Goal: Navigation & Orientation: Find specific page/section

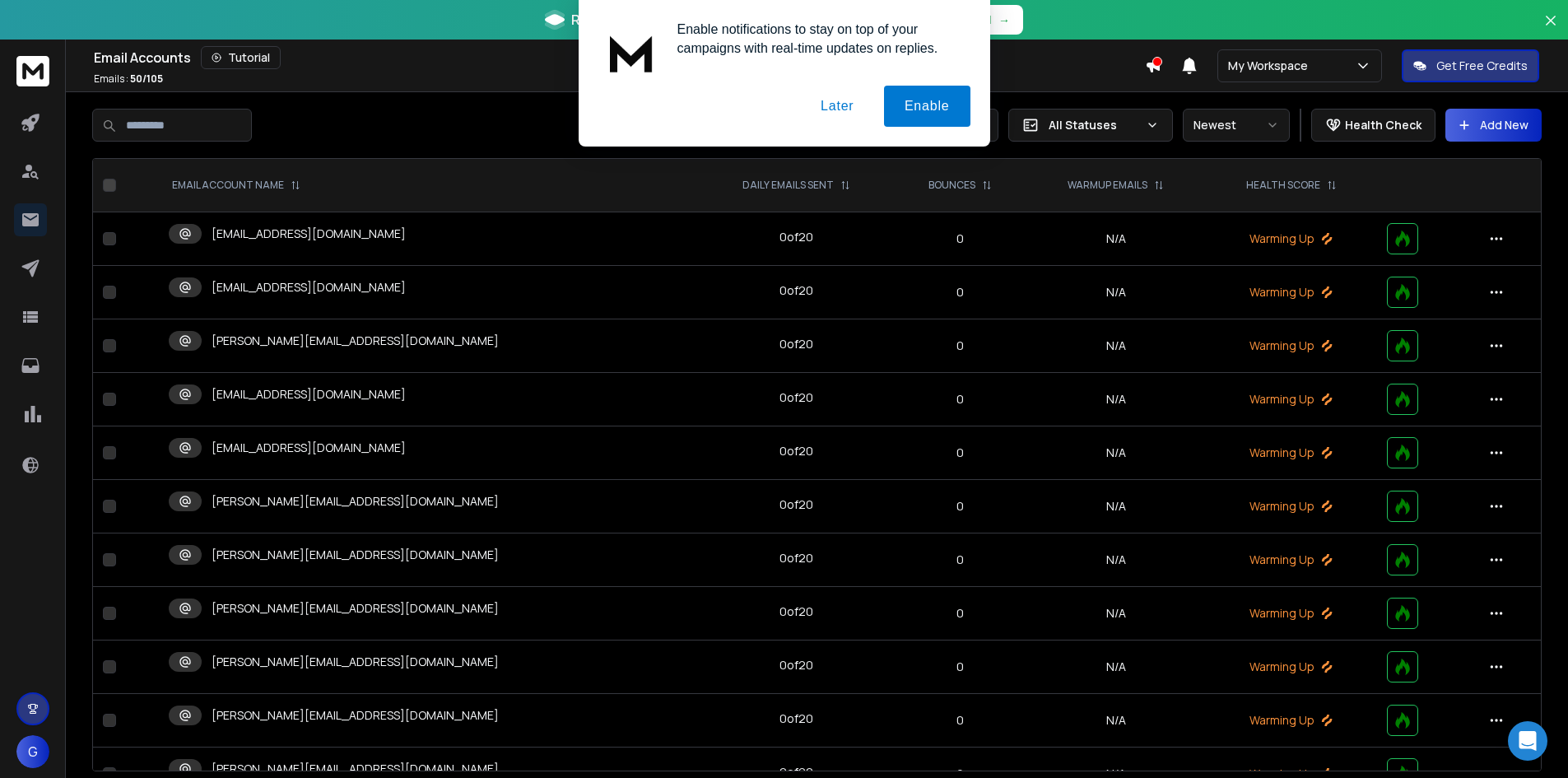
click at [850, 102] on button "Later" at bounding box center [838, 107] width 75 height 42
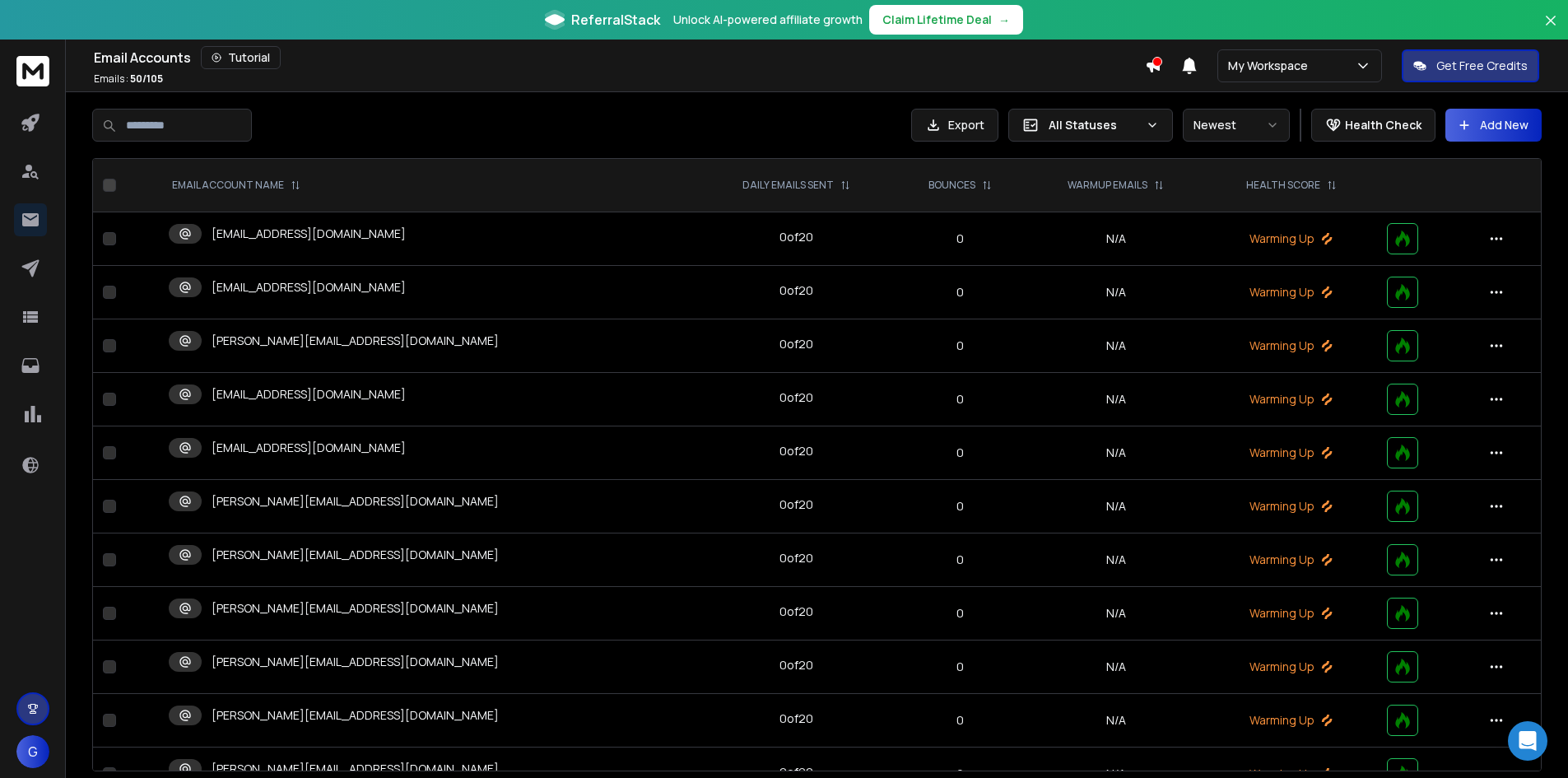
click at [224, 126] on input at bounding box center [172, 125] width 159 height 33
click at [39, 265] on icon at bounding box center [30, 268] width 20 height 20
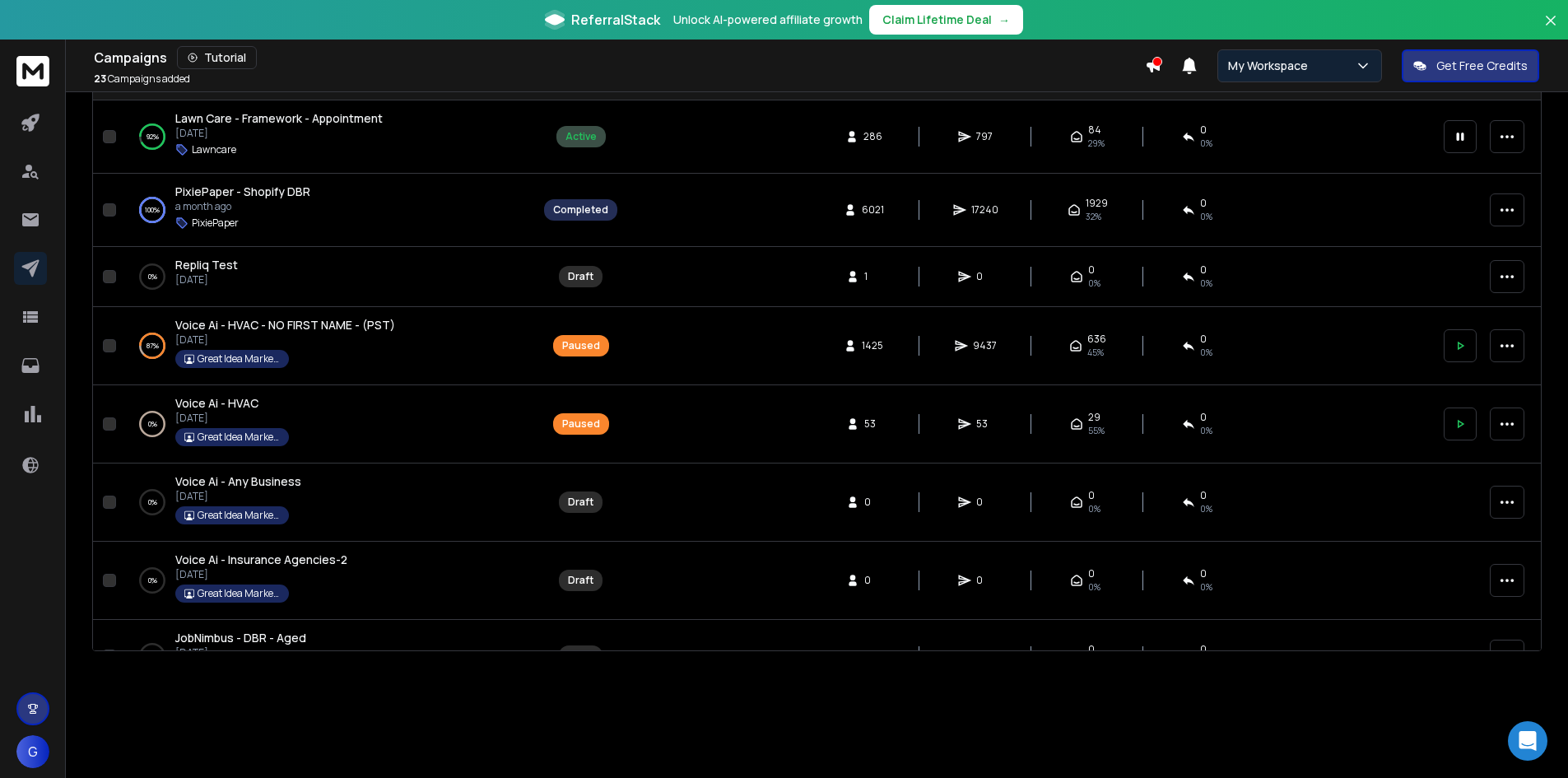
click at [1364, 58] on icon "button" at bounding box center [1363, 66] width 16 height 16
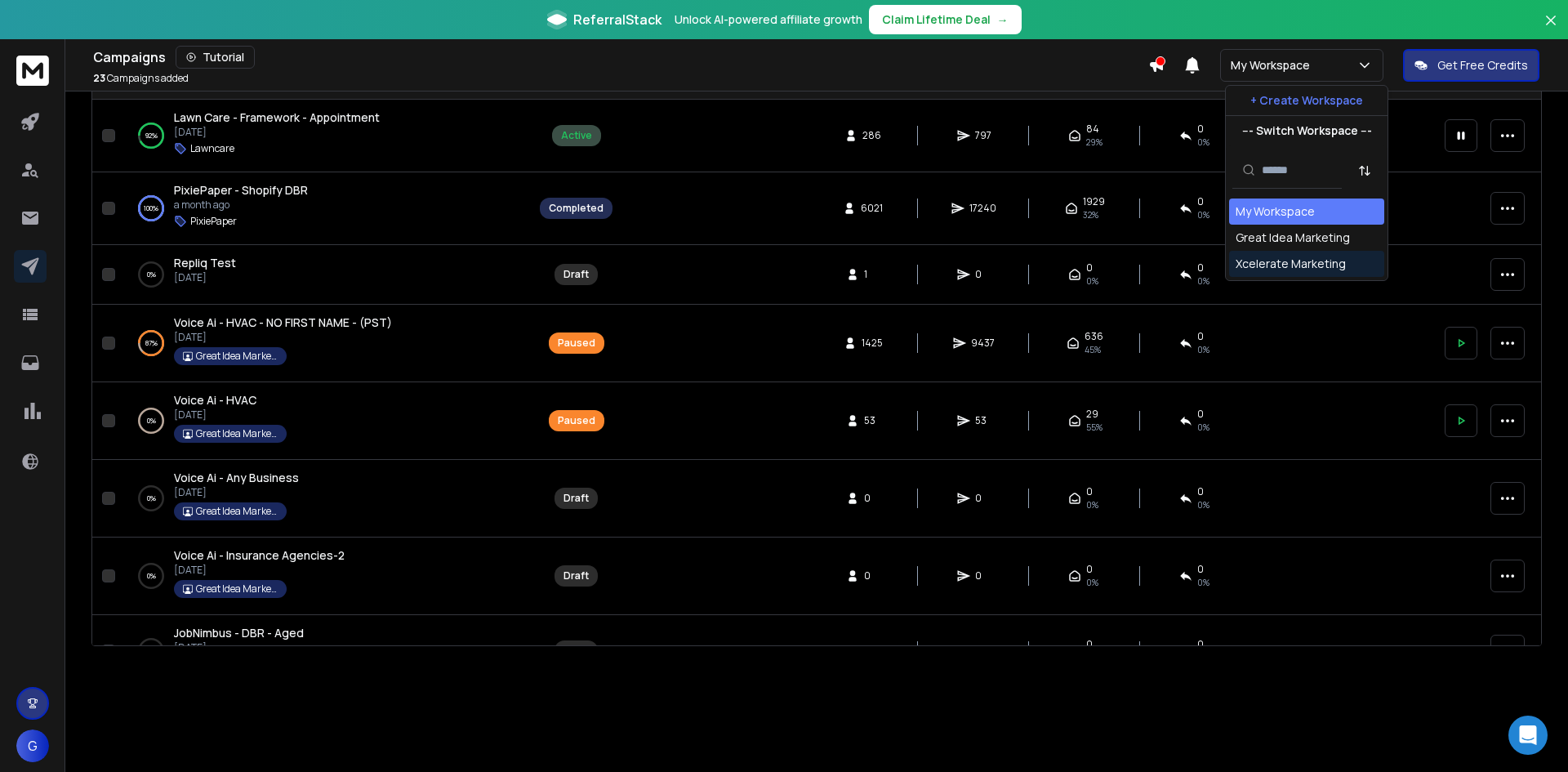
click at [1272, 259] on div "Xcelerate Marketing" at bounding box center [1291, 263] width 110 height 16
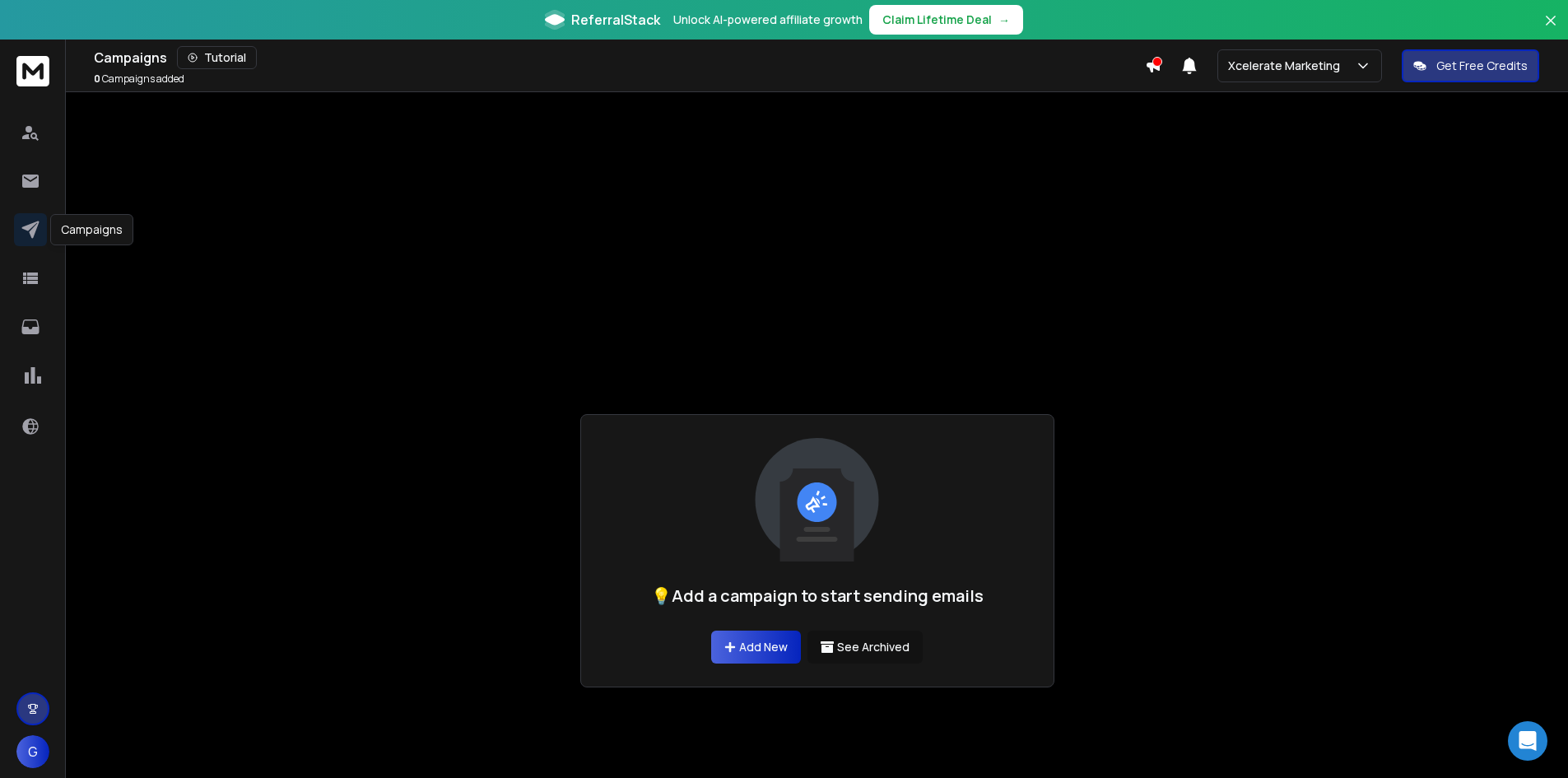
click at [27, 233] on icon at bounding box center [30, 230] width 20 height 20
click at [30, 186] on icon at bounding box center [30, 180] width 16 height 13
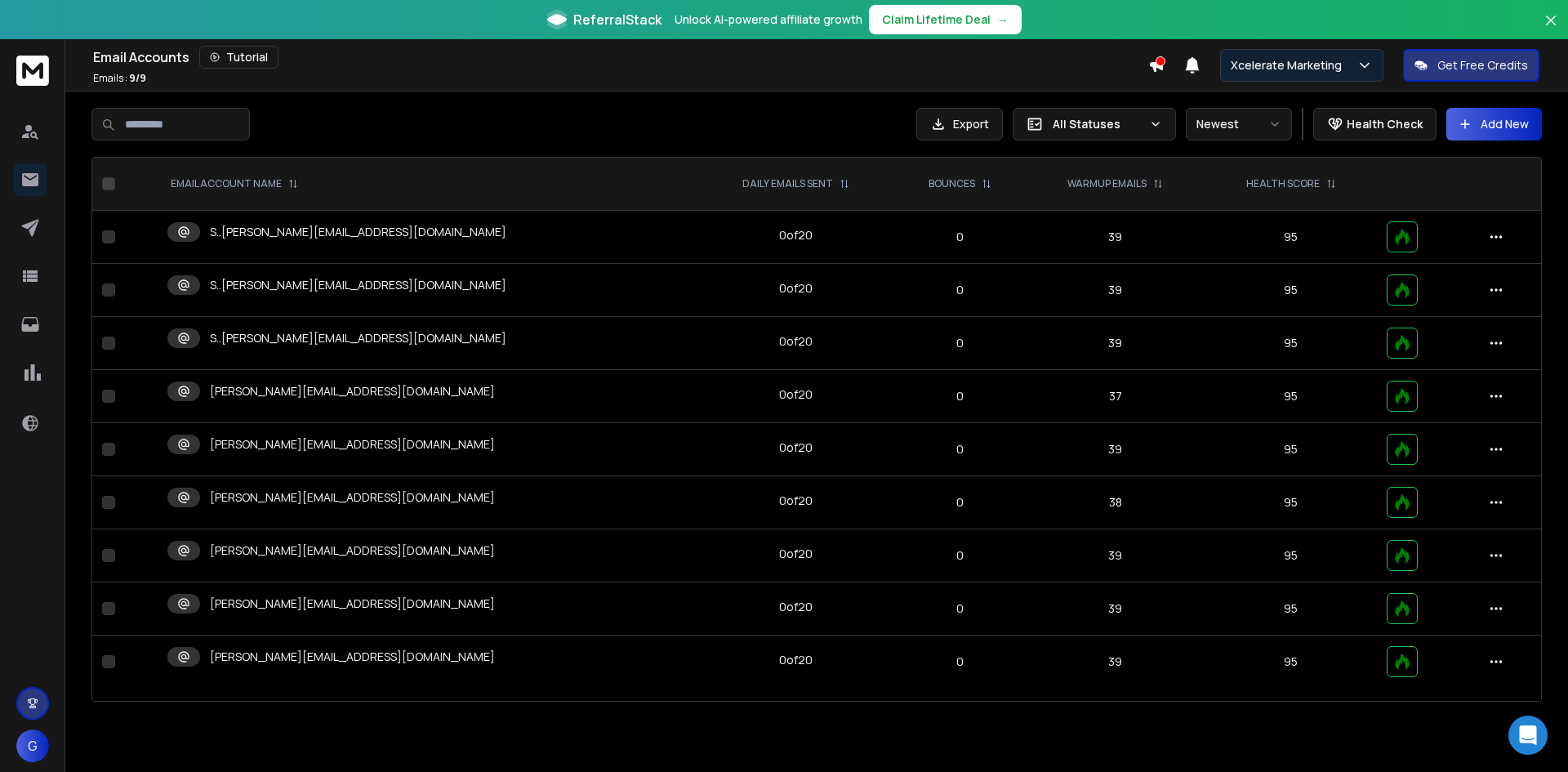
click at [1373, 66] on icon "button" at bounding box center [1364, 65] width 16 height 16
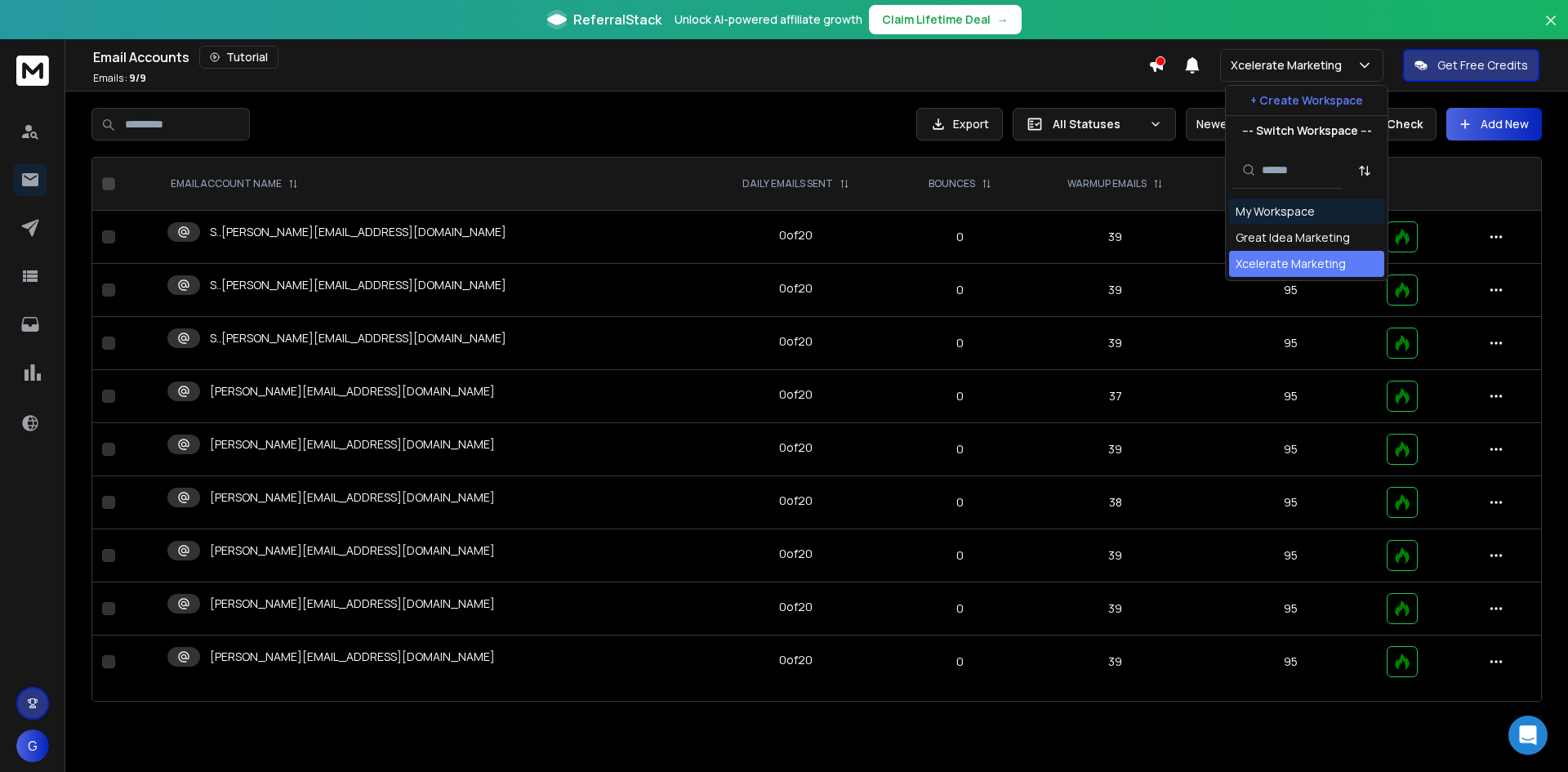
click at [1263, 207] on div "My Workspace" at bounding box center [1276, 211] width 79 height 16
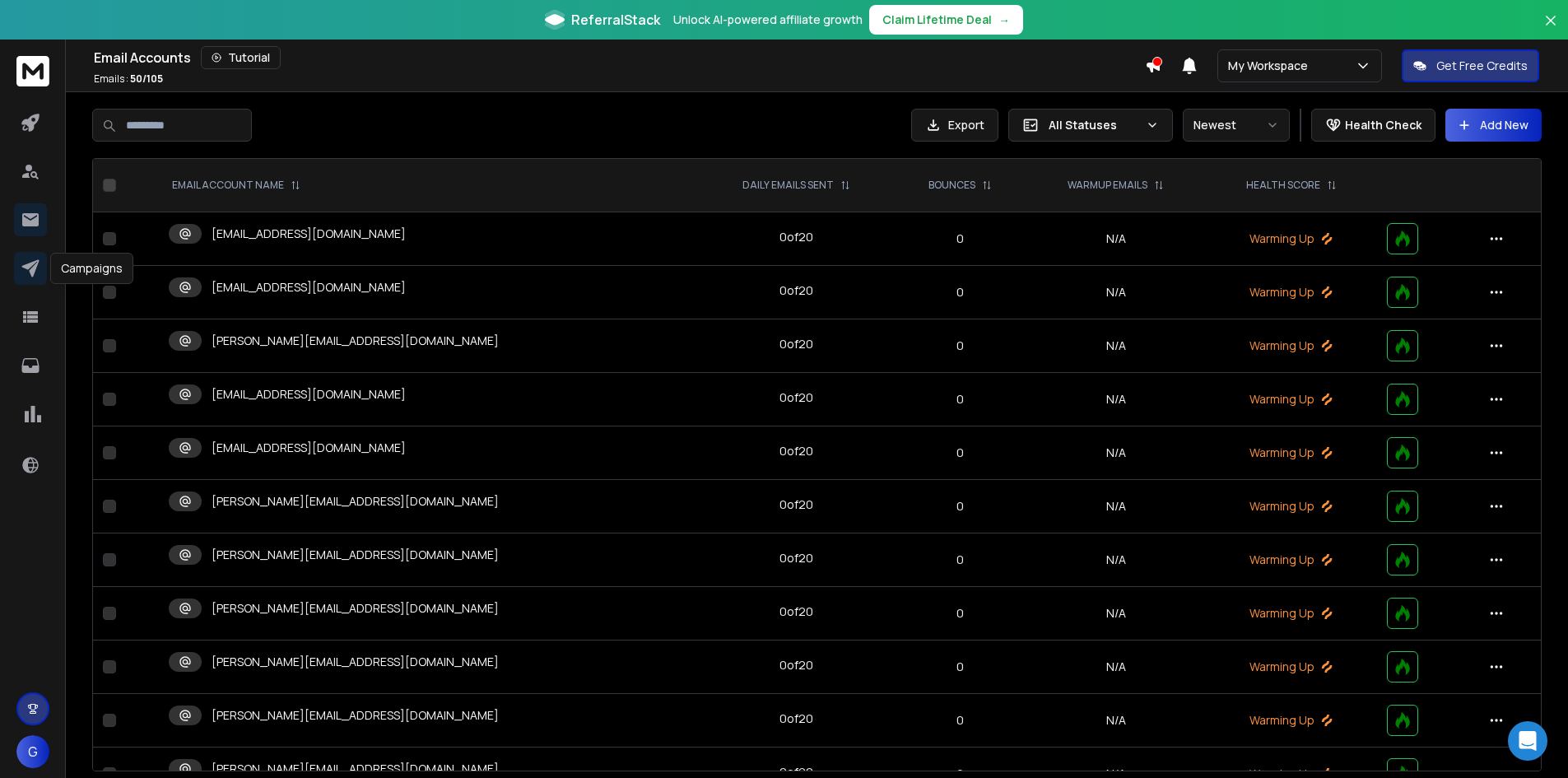
click at [32, 256] on link at bounding box center [30, 269] width 33 height 33
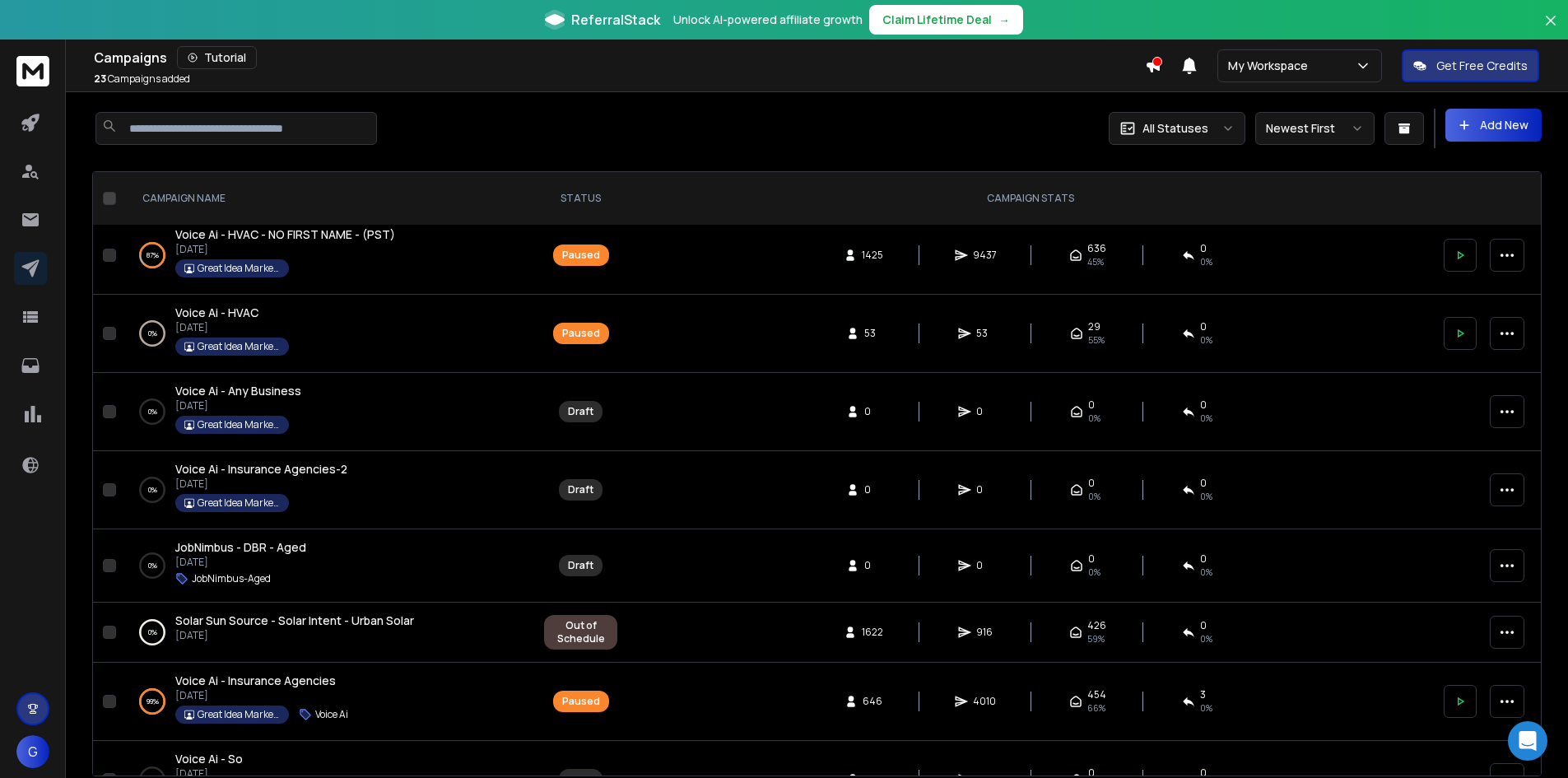
scroll to position [247, 0]
